Goal: Task Accomplishment & Management: Manage account settings

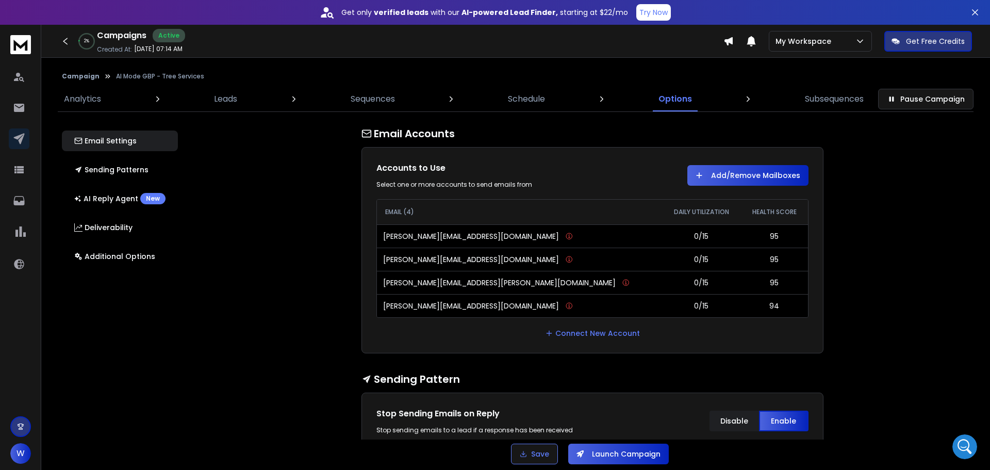
scroll to position [810, 0]
click at [962, 447] on icon "Open Intercom Messenger" at bounding box center [963, 445] width 7 height 8
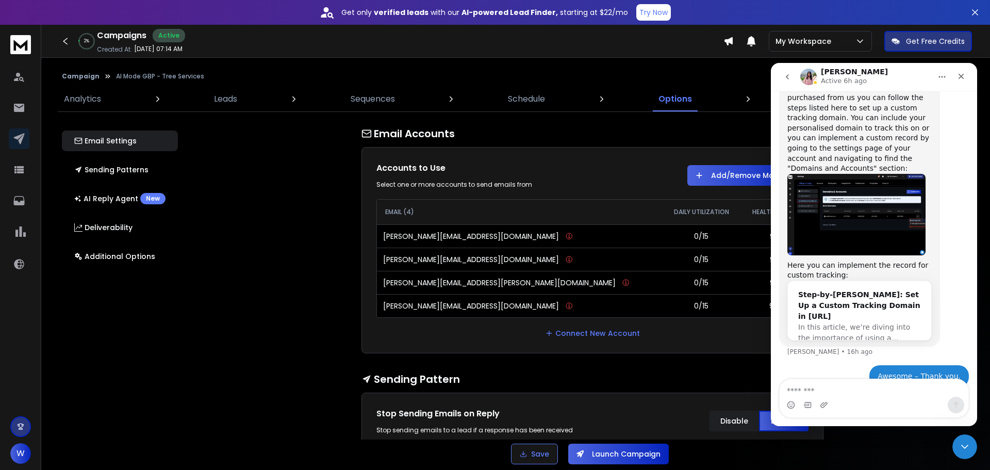
click at [864, 404] on div "Intercom messenger" at bounding box center [874, 405] width 189 height 17
click at [888, 397] on div "Intercom messenger" at bounding box center [874, 405] width 189 height 17
click at [963, 76] on icon "Close" at bounding box center [961, 76] width 8 height 8
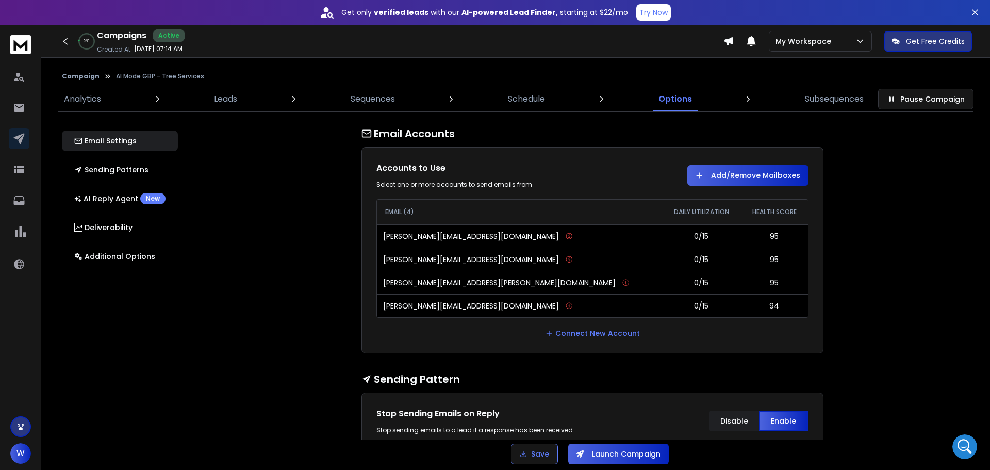
click at [315, 263] on div "Email Accounts Accounts to Use Select one or more accounts to send emails from …" at bounding box center [598, 282] width 808 height 313
click at [161, 275] on div "Email Settings Sending Patterns AI Reply Agent New Deliverability Additional Op…" at bounding box center [532, 282] width 941 height 313
click at [20, 111] on icon at bounding box center [19, 108] width 10 height 8
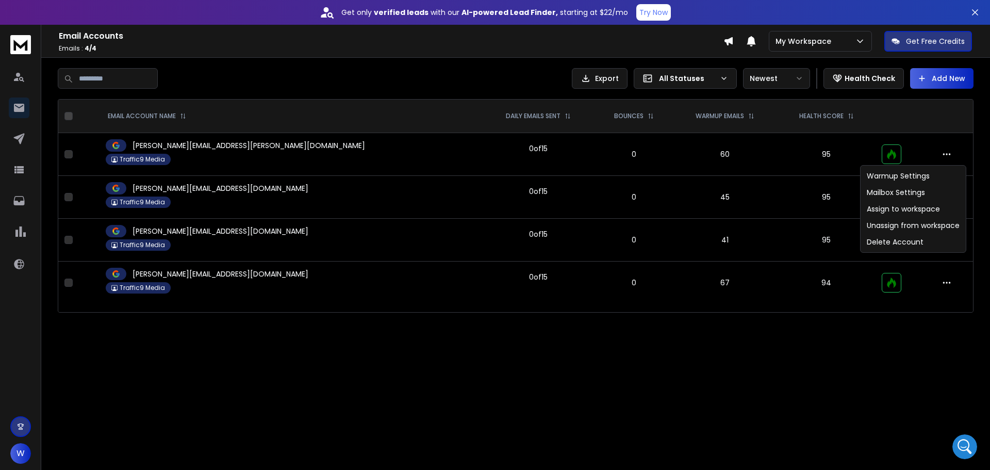
click at [941, 159] on button at bounding box center [946, 154] width 41 height 18
click at [893, 195] on div "Mailbox Settings" at bounding box center [913, 192] width 101 height 17
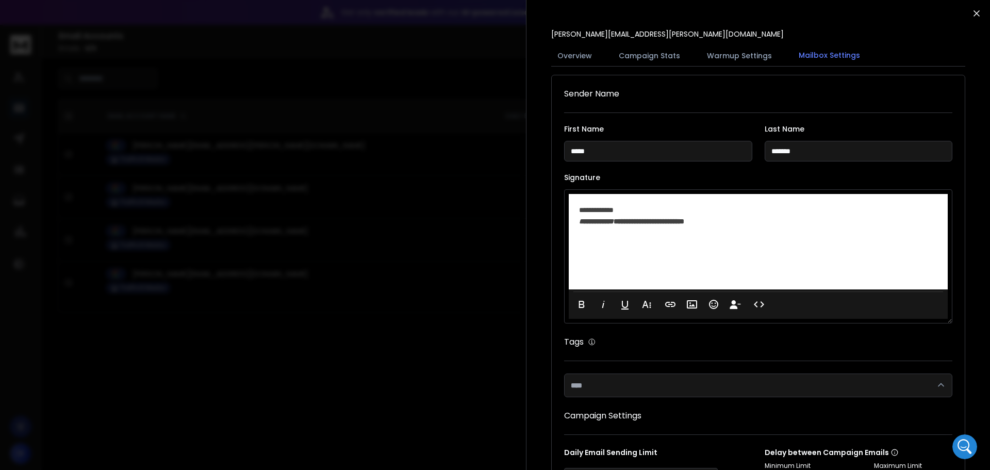
click at [976, 13] on icon "button" at bounding box center [976, 13] width 10 height 10
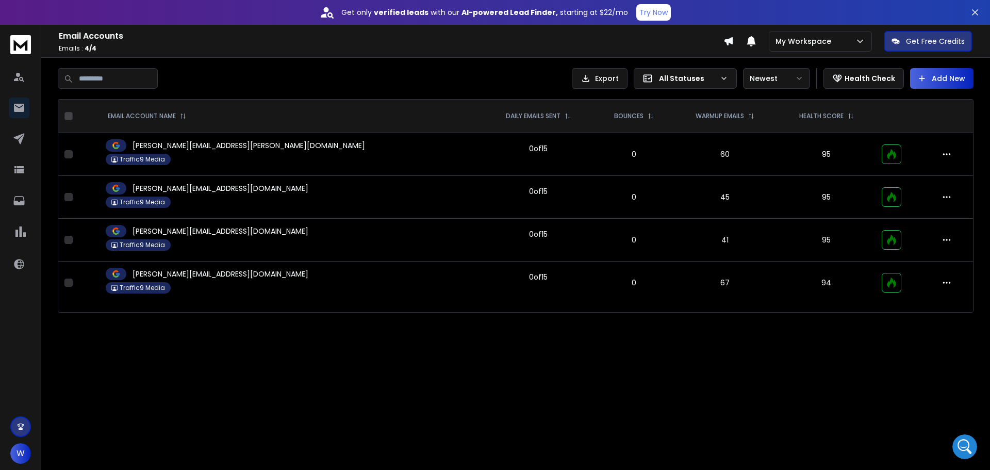
click at [942, 154] on icon at bounding box center [946, 154] width 9 height 9
click at [173, 147] on p "[PERSON_NAME][EMAIL_ADDRESS][PERSON_NAME][DOMAIN_NAME]" at bounding box center [249, 145] width 233 height 10
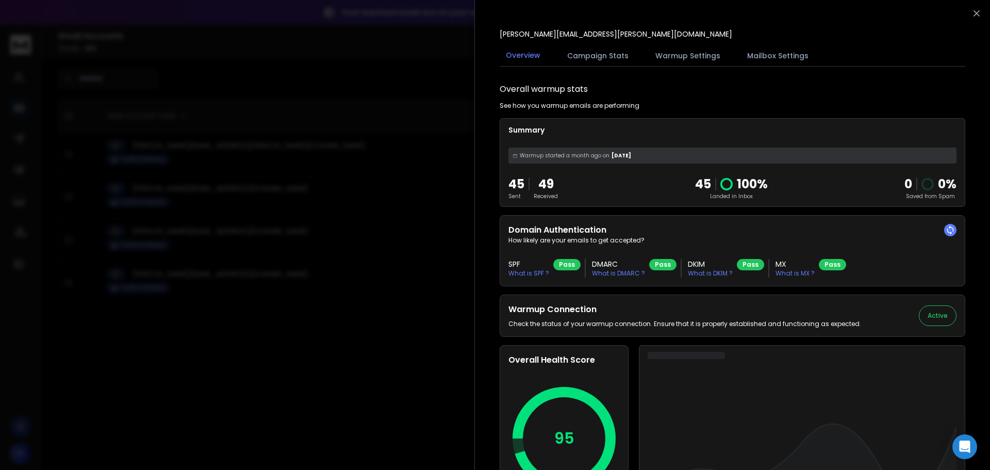
click at [601, 54] on button "Campaign Stats" at bounding box center [598, 55] width 74 height 23
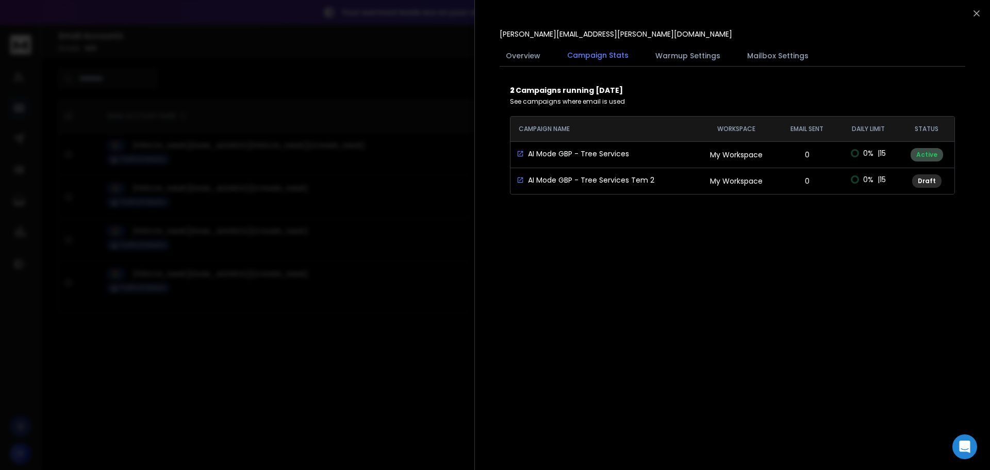
click at [673, 53] on button "Warmup Settings" at bounding box center [687, 55] width 77 height 23
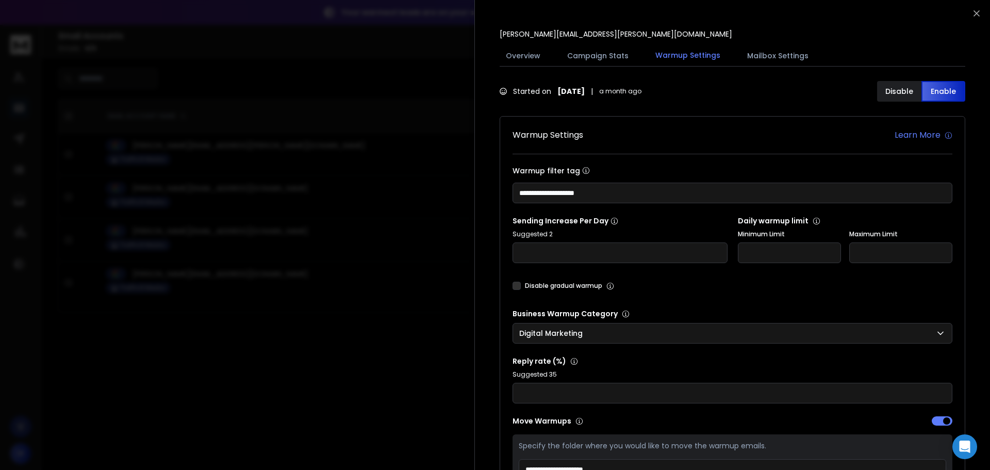
click at [756, 56] on button "Mailbox Settings" at bounding box center [778, 55] width 74 height 23
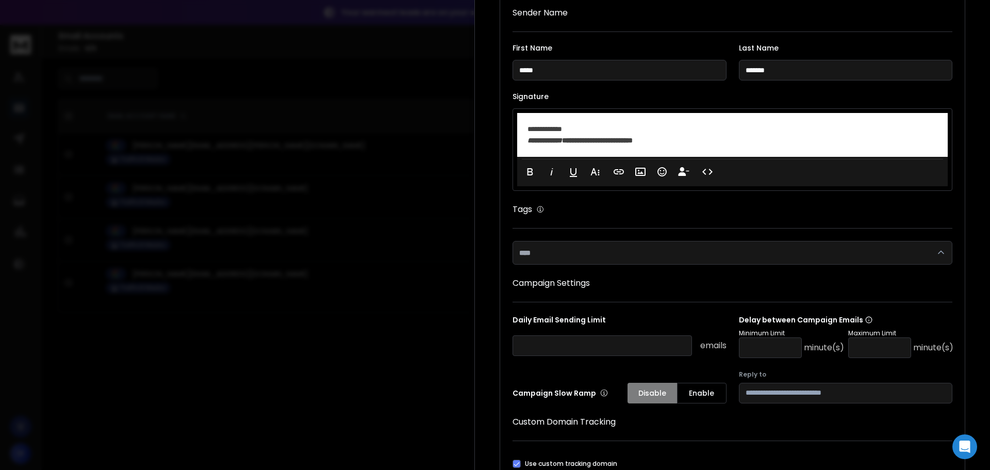
scroll to position [69, 0]
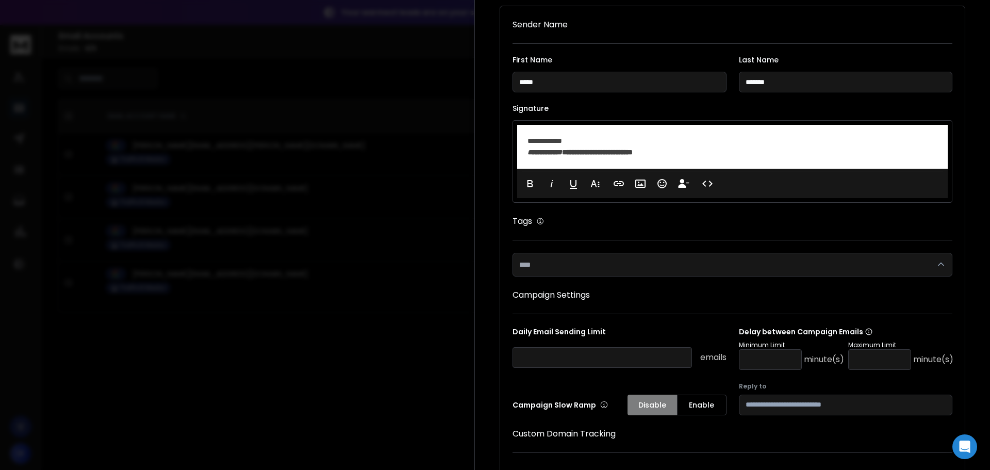
click at [581, 153] on strong "**********" at bounding box center [580, 152] width 105 height 7
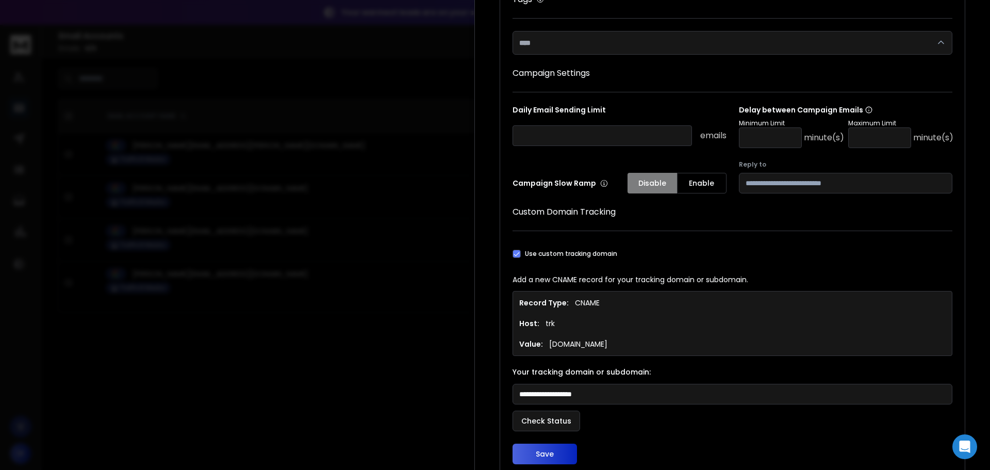
scroll to position [338, 0]
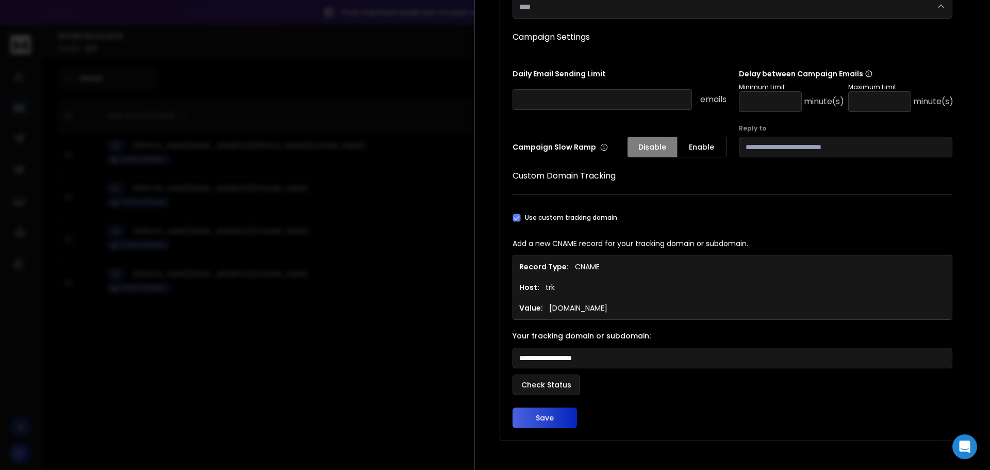
click at [555, 420] on button "Save" at bounding box center [545, 417] width 64 height 21
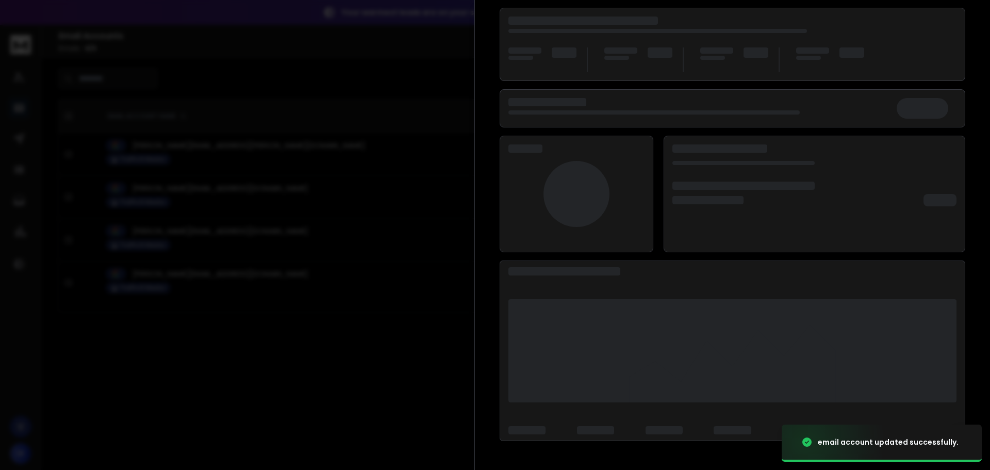
scroll to position [210, 0]
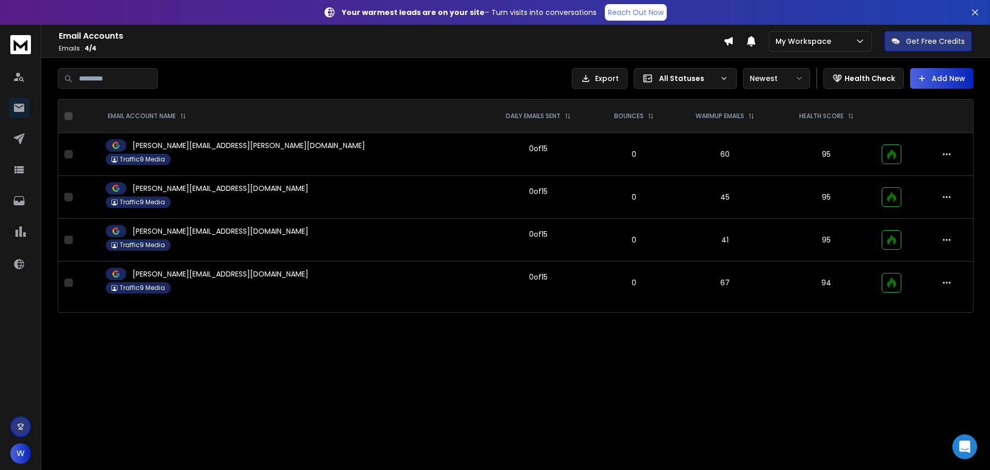
click at [162, 192] on p "[PERSON_NAME][EMAIL_ADDRESS][DOMAIN_NAME]" at bounding box center [221, 188] width 176 height 10
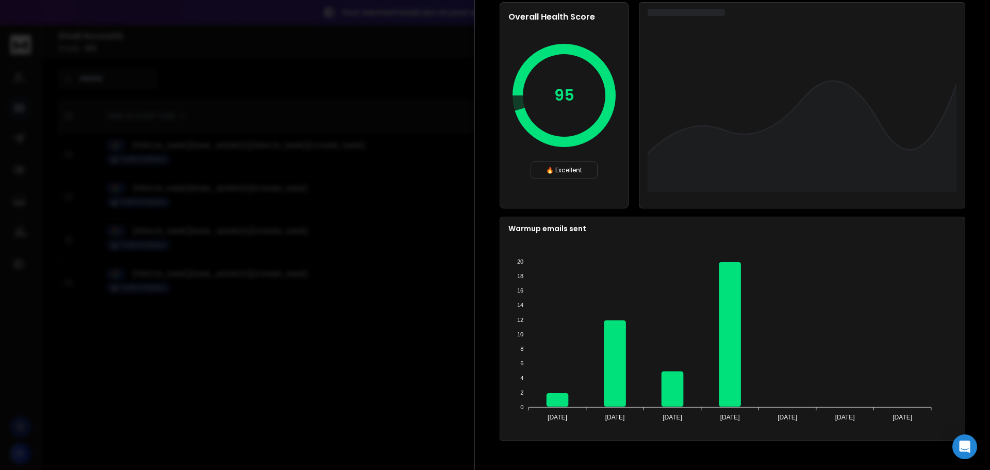
scroll to position [0, 0]
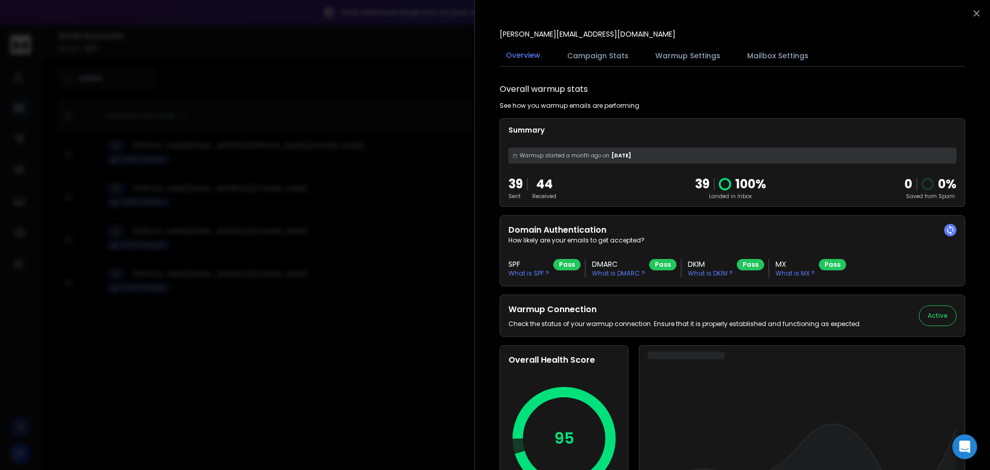
click at [603, 48] on button "Campaign Stats" at bounding box center [598, 55] width 74 height 23
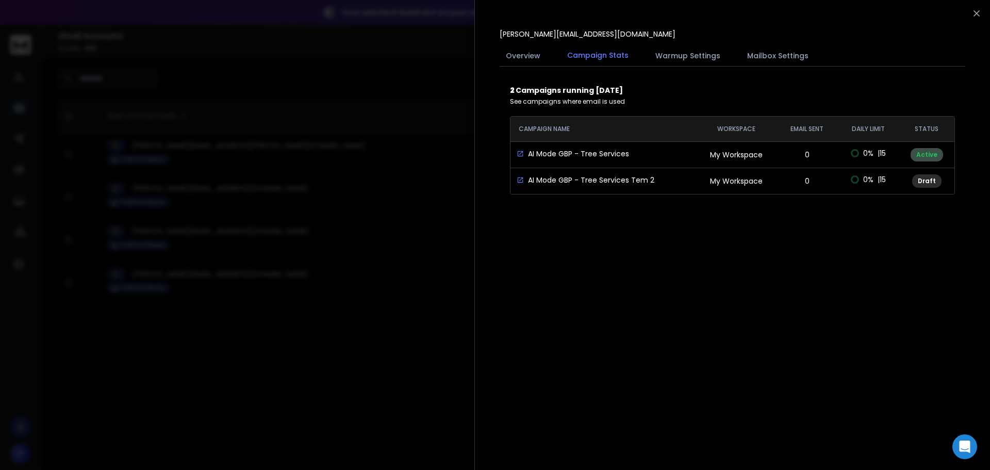
click at [650, 52] on button "Warmup Settings" at bounding box center [687, 55] width 77 height 23
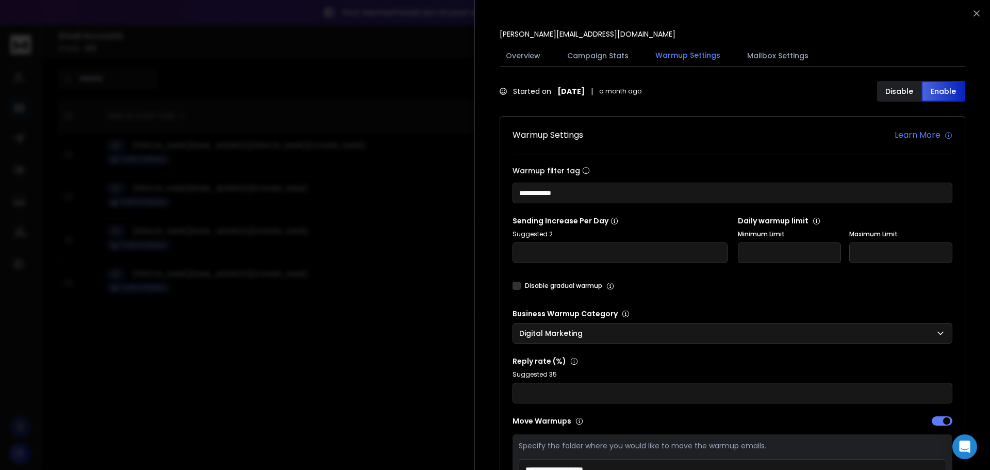
click at [762, 52] on button "Mailbox Settings" at bounding box center [778, 55] width 74 height 23
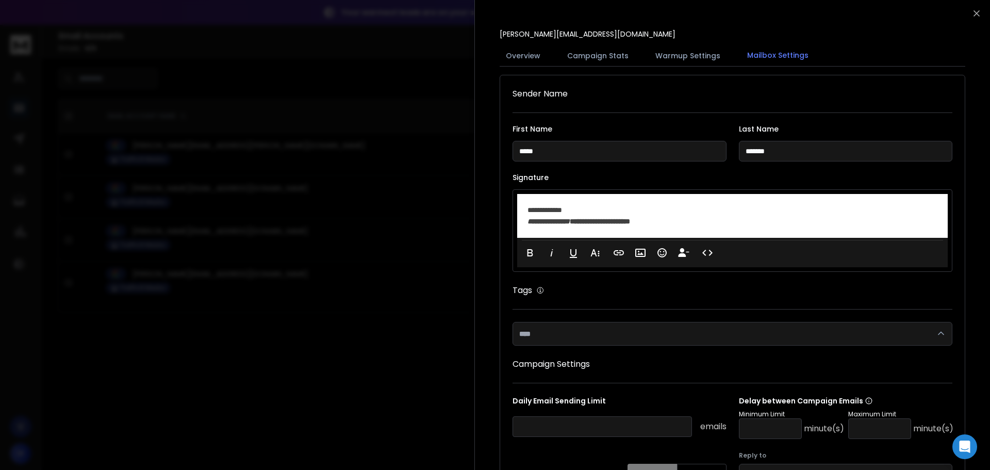
click at [570, 223] on em "**********" at bounding box center [549, 221] width 42 height 7
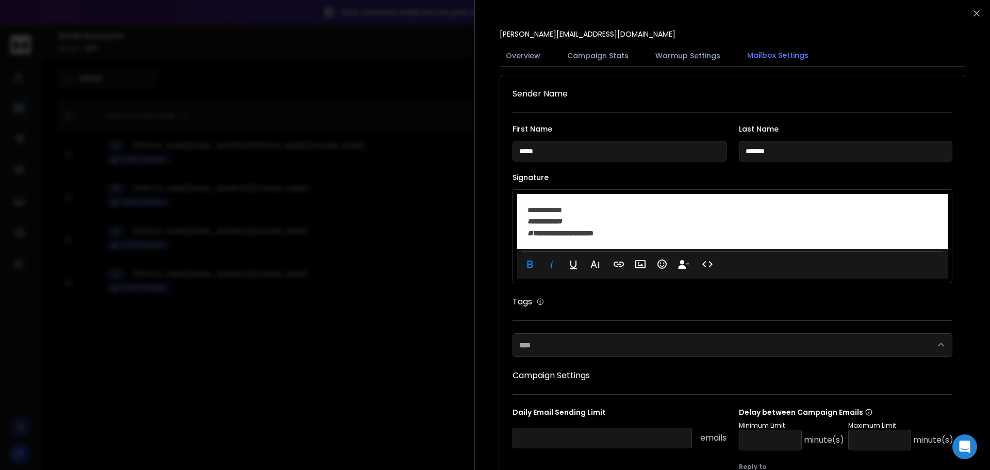
click at [621, 223] on div "**********" at bounding box center [733, 221] width 410 height 11
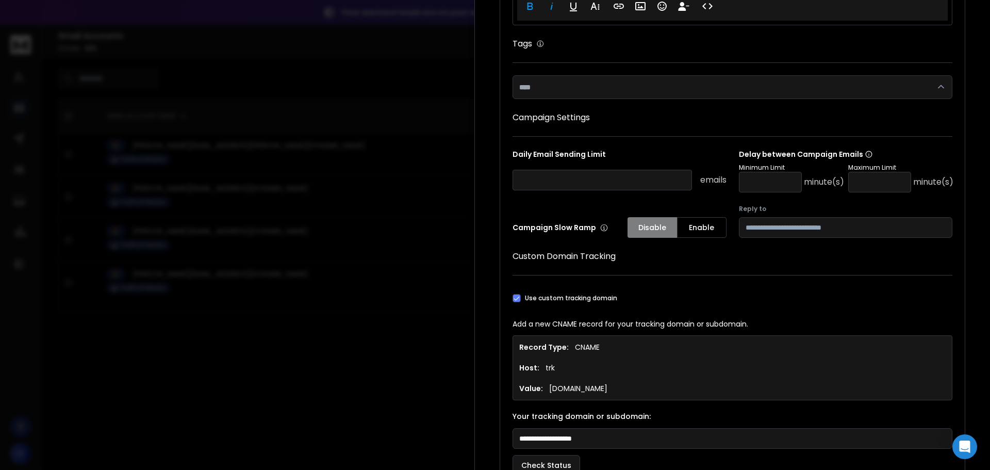
scroll to position [338, 0]
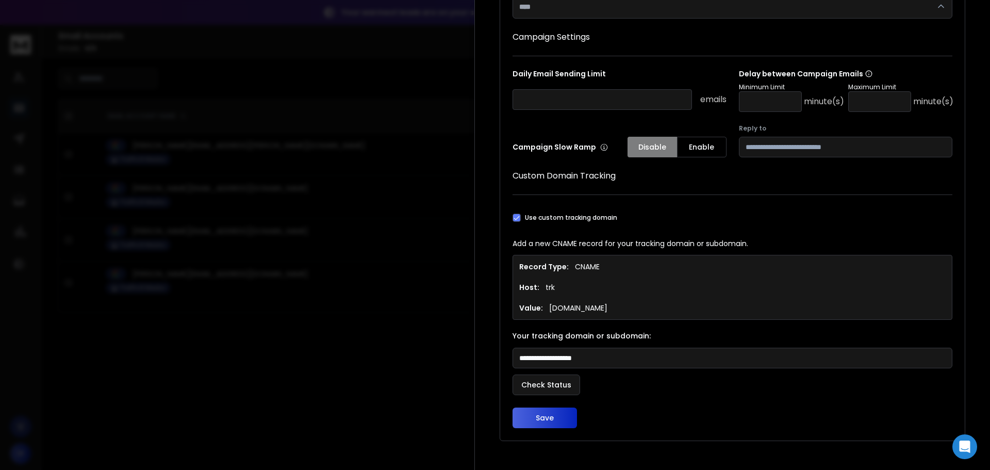
click at [548, 415] on button "Save" at bounding box center [545, 417] width 64 height 21
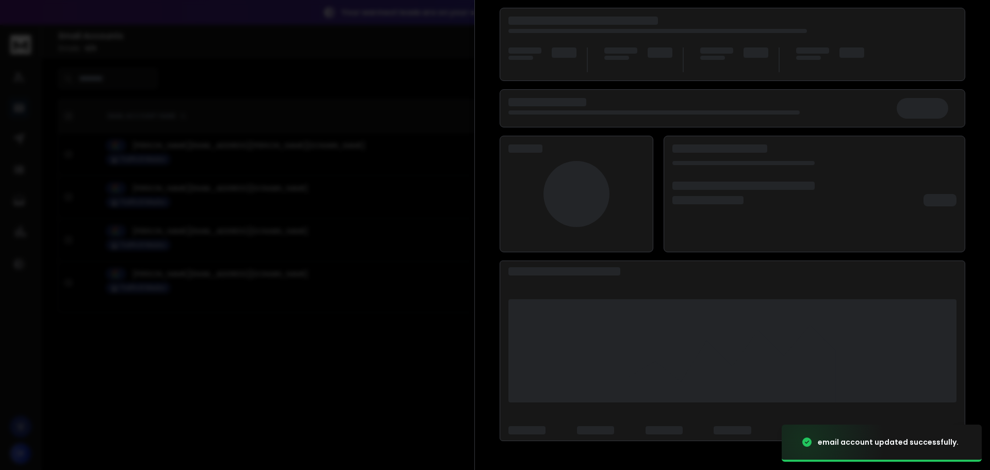
scroll to position [210, 0]
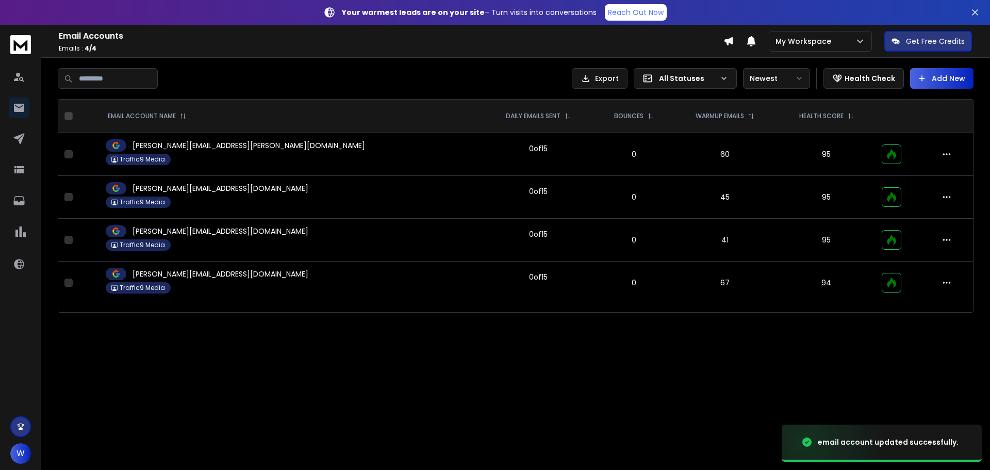
click at [142, 230] on p "[PERSON_NAME][EMAIL_ADDRESS][DOMAIN_NAME]" at bounding box center [221, 231] width 176 height 10
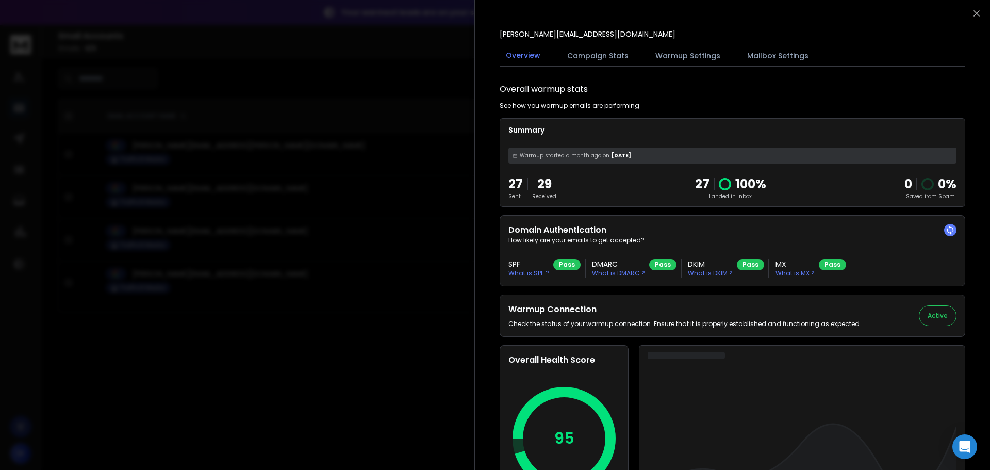
click at [598, 53] on button "Campaign Stats" at bounding box center [598, 55] width 74 height 23
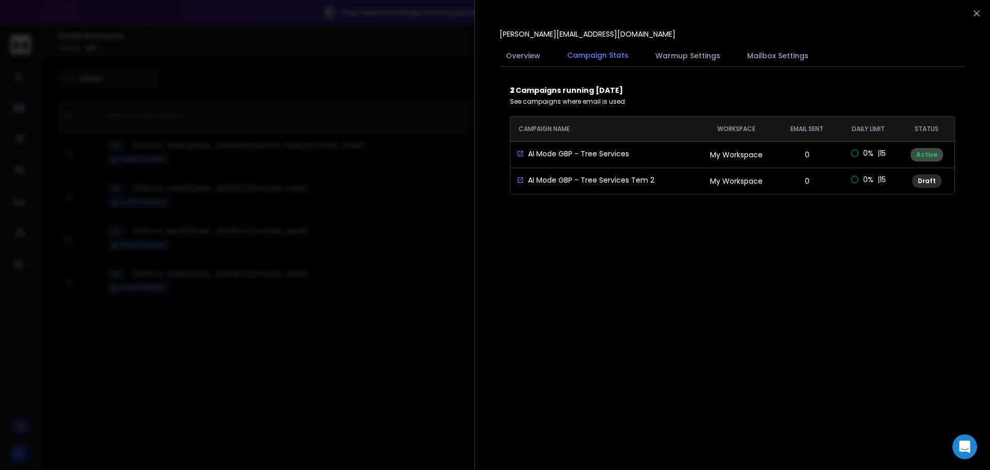
click at [679, 55] on button "Warmup Settings" at bounding box center [687, 55] width 77 height 23
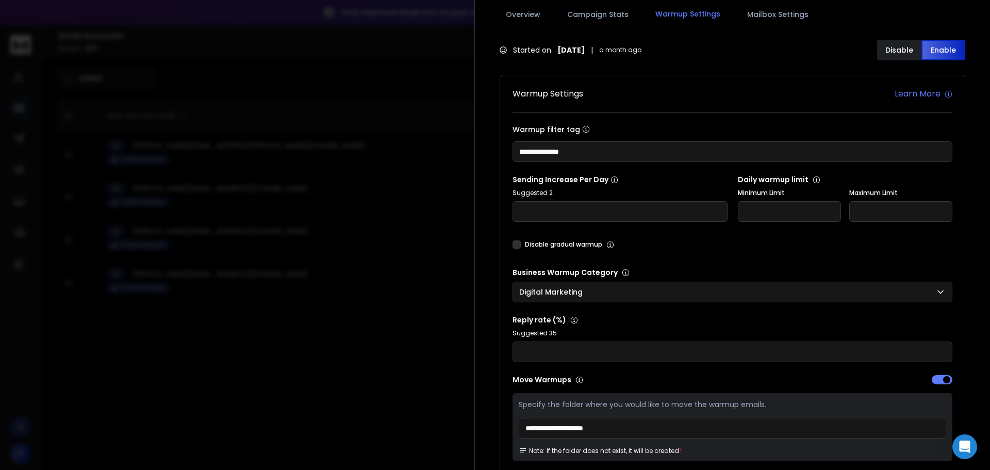
scroll to position [0, 0]
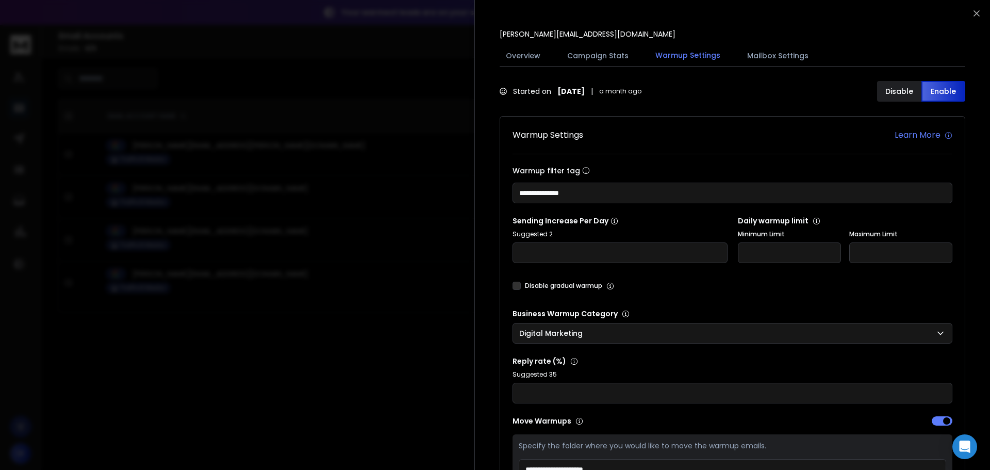
click at [772, 54] on button "Mailbox Settings" at bounding box center [778, 55] width 74 height 23
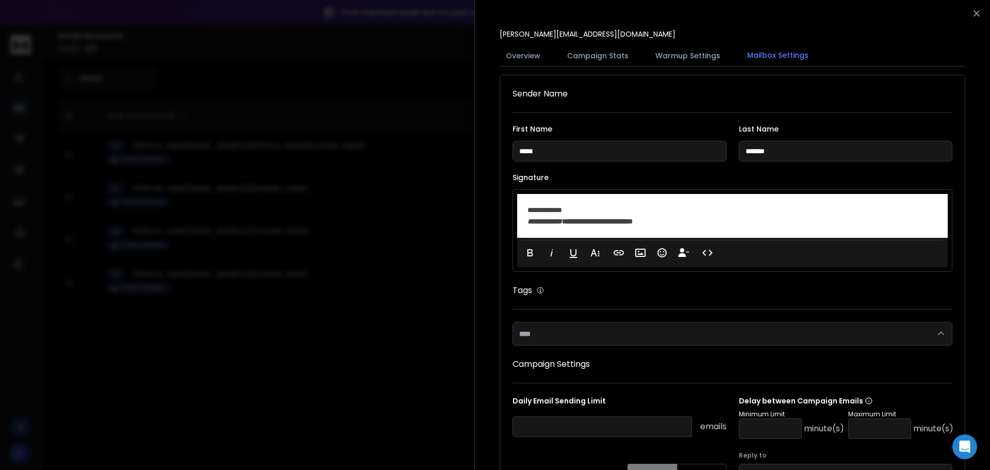
click at [568, 223] on span at bounding box center [565, 221] width 6 height 7
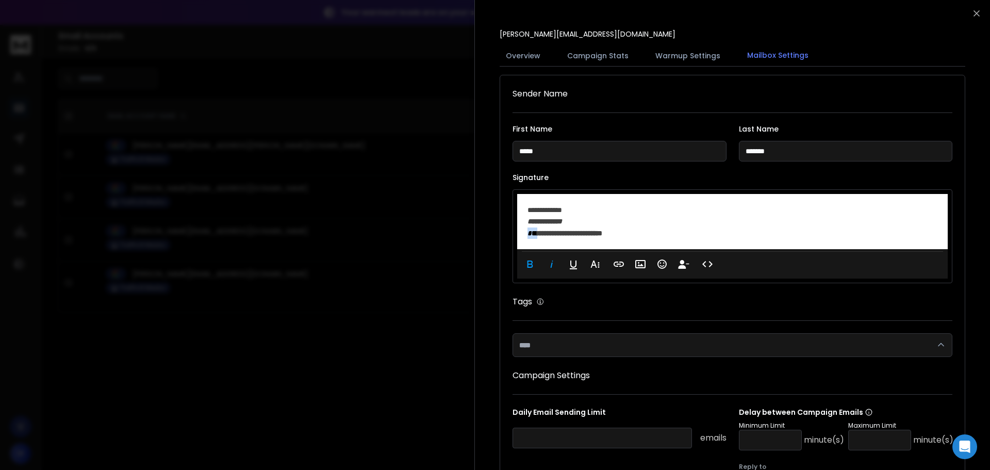
drag, startPoint x: 529, startPoint y: 234, endPoint x: 515, endPoint y: 234, distance: 13.9
click at [515, 234] on div "**********" at bounding box center [733, 236] width 440 height 94
click at [680, 230] on div "**********" at bounding box center [733, 232] width 410 height 11
click at [643, 229] on div "**********" at bounding box center [733, 232] width 410 height 11
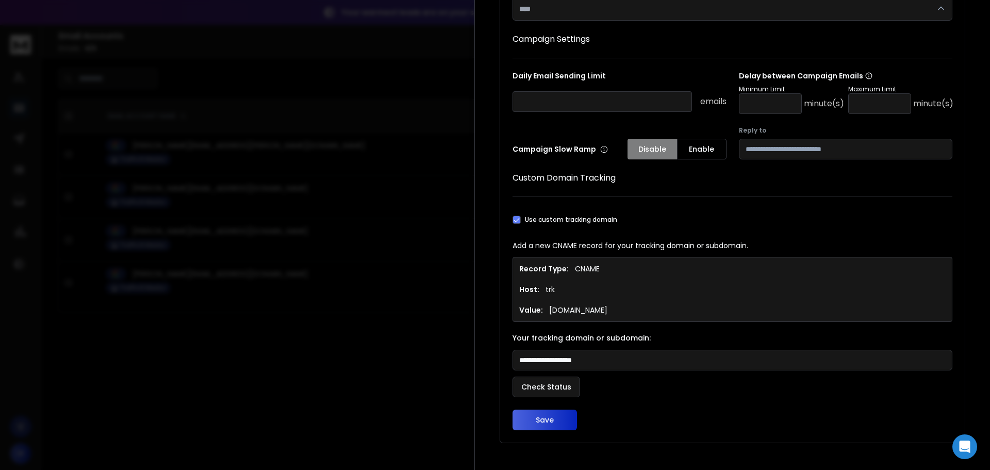
scroll to position [338, 0]
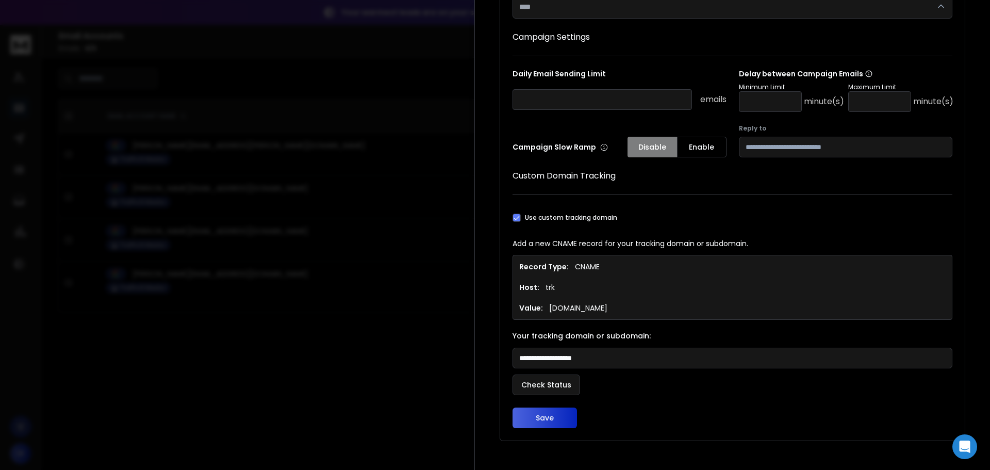
click at [543, 413] on button "Save" at bounding box center [545, 417] width 64 height 21
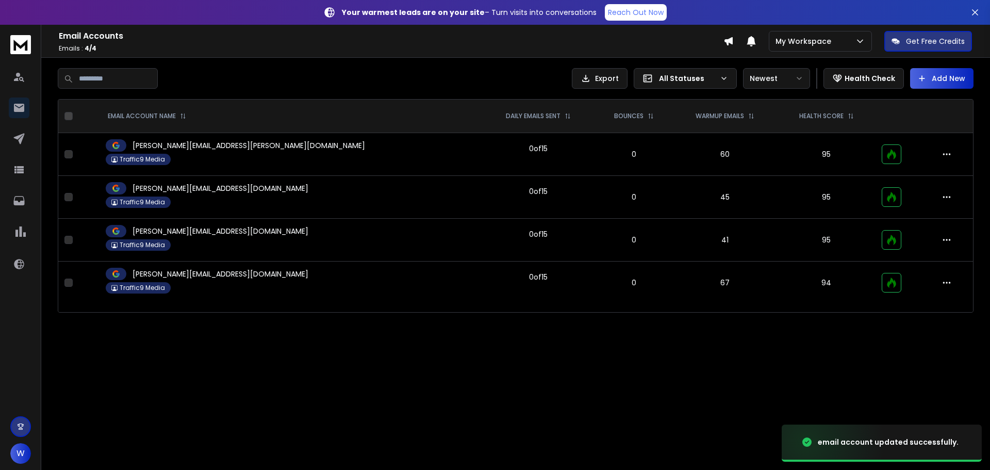
scroll to position [0, 0]
click at [172, 276] on p "[PERSON_NAME][EMAIL_ADDRESS][DOMAIN_NAME]" at bounding box center [221, 274] width 176 height 10
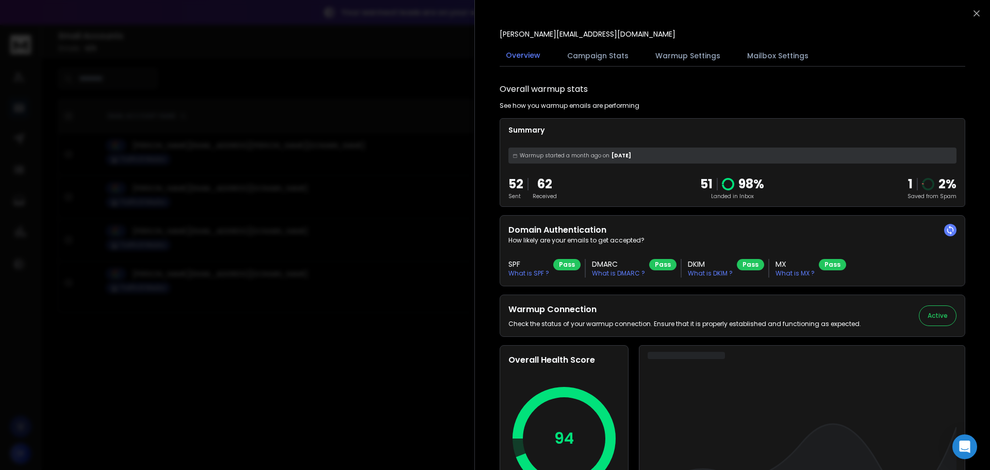
click at [751, 56] on button "Mailbox Settings" at bounding box center [778, 55] width 74 height 23
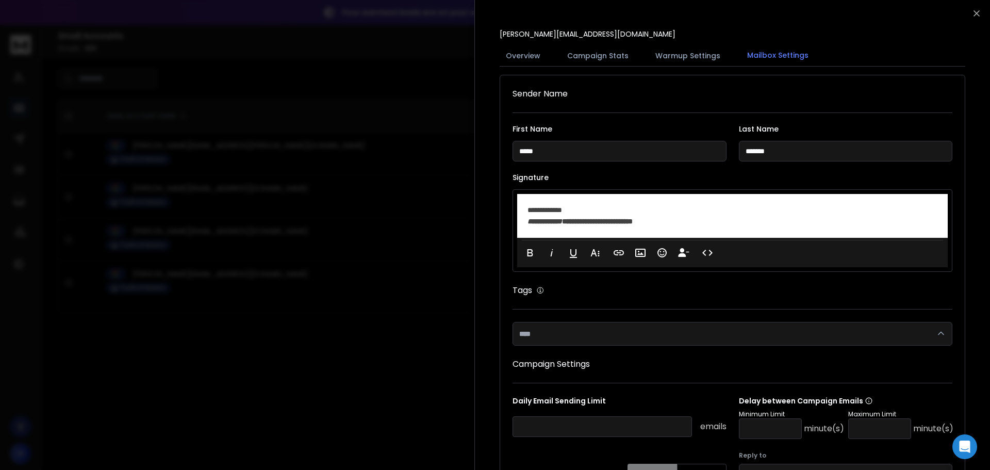
click at [568, 220] on span at bounding box center [565, 221] width 6 height 7
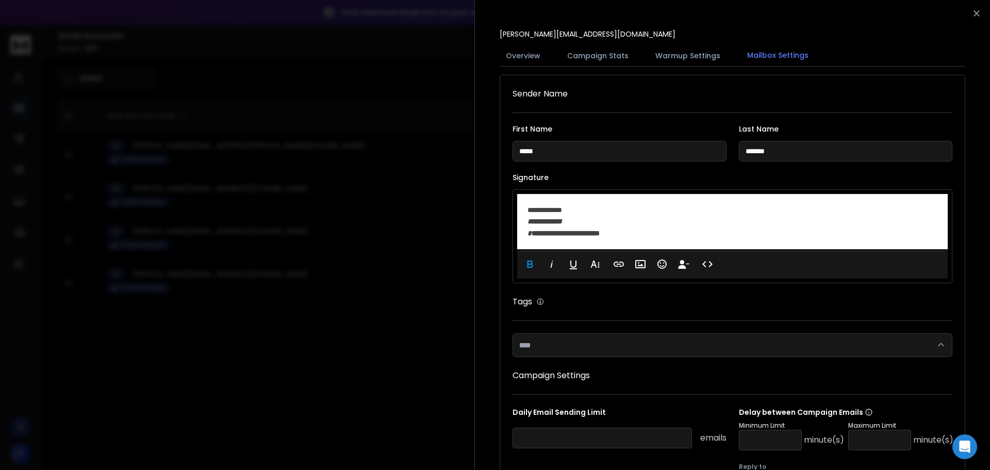
click at [631, 236] on div "**********" at bounding box center [733, 232] width 410 height 11
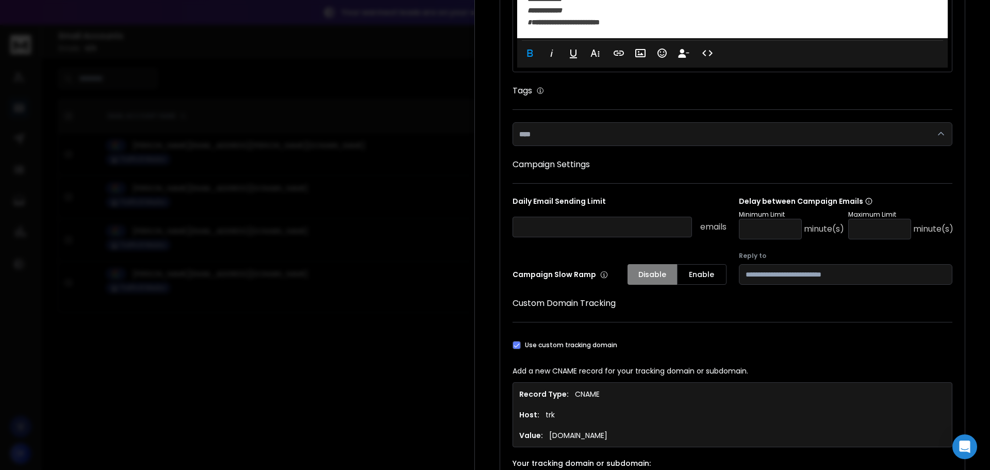
scroll to position [338, 0]
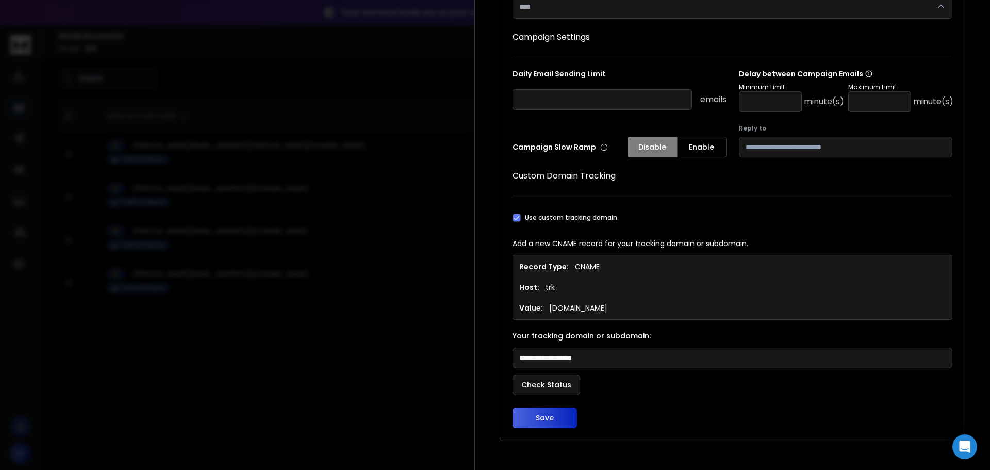
click at [554, 420] on button "Save" at bounding box center [545, 417] width 64 height 21
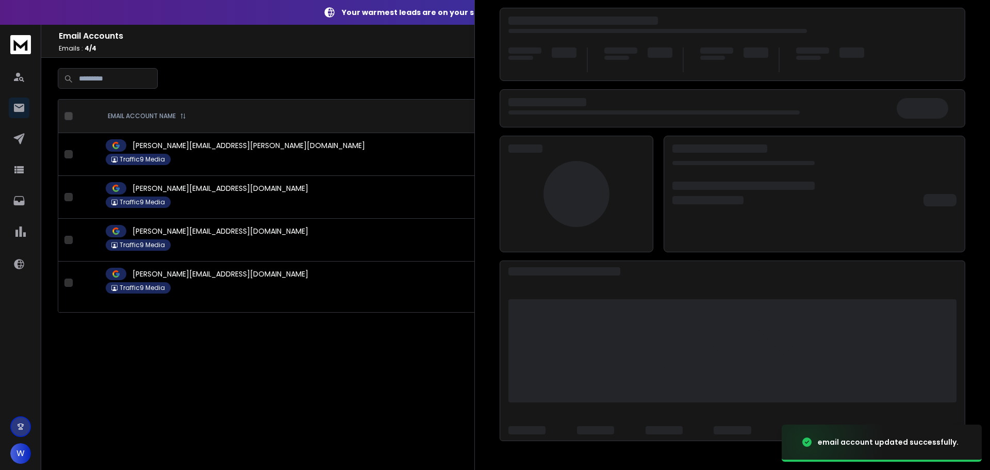
scroll to position [0, 0]
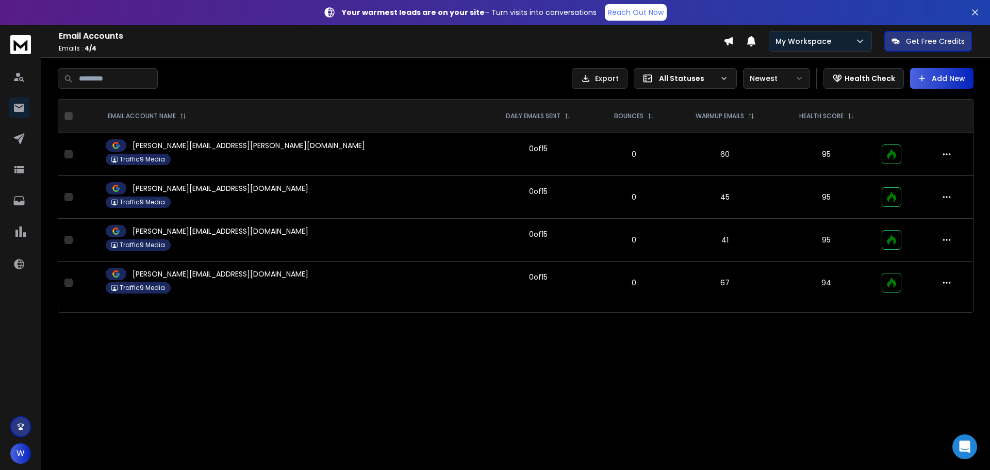
click at [863, 45] on icon "button" at bounding box center [860, 41] width 10 height 10
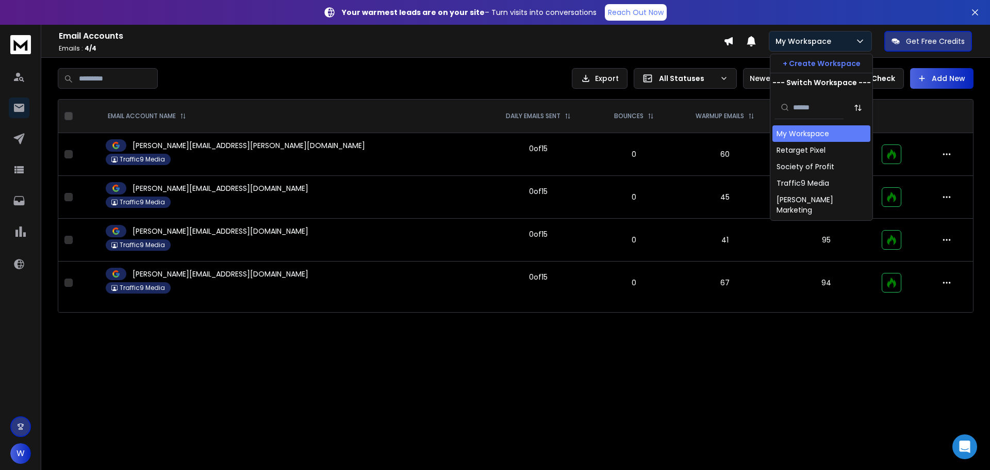
click at [863, 45] on icon "button" at bounding box center [860, 41] width 10 height 10
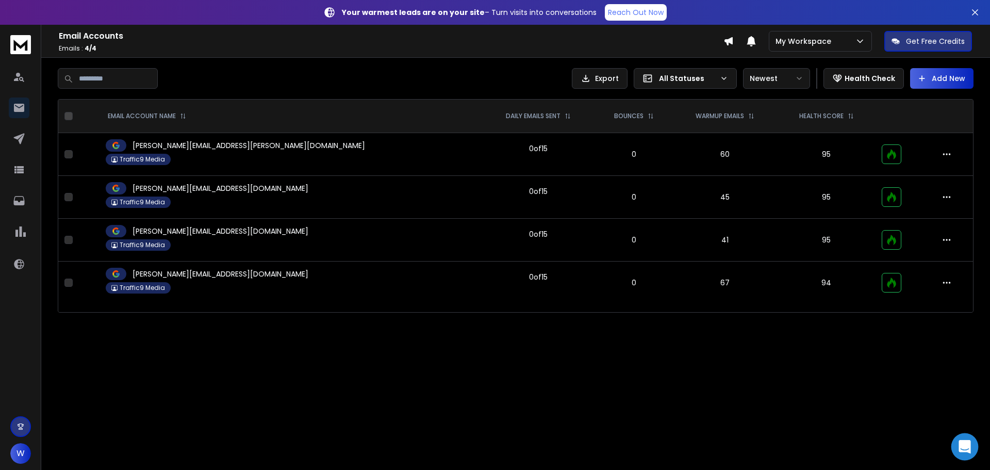
click at [971, 450] on div "Open Intercom Messenger" at bounding box center [964, 446] width 27 height 27
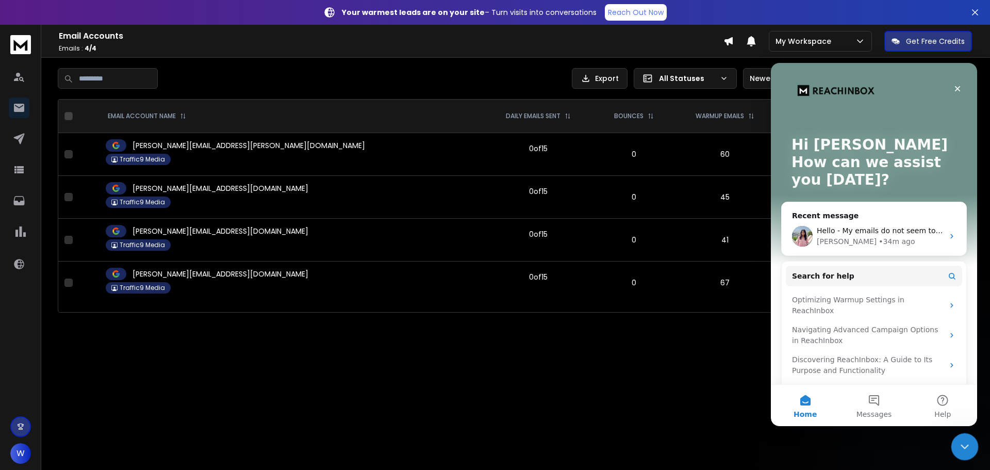
click at [969, 449] on div "Close Intercom Messenger" at bounding box center [963, 445] width 25 height 25
